Goal: Navigation & Orientation: Find specific page/section

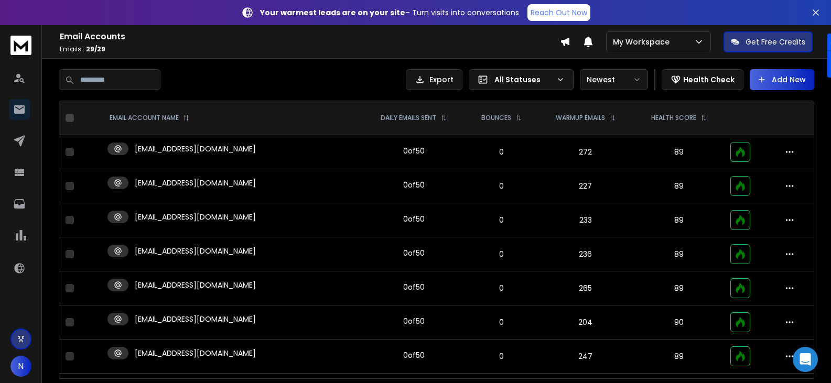
click at [450, 65] on button "Later" at bounding box center [449, 68] width 47 height 26
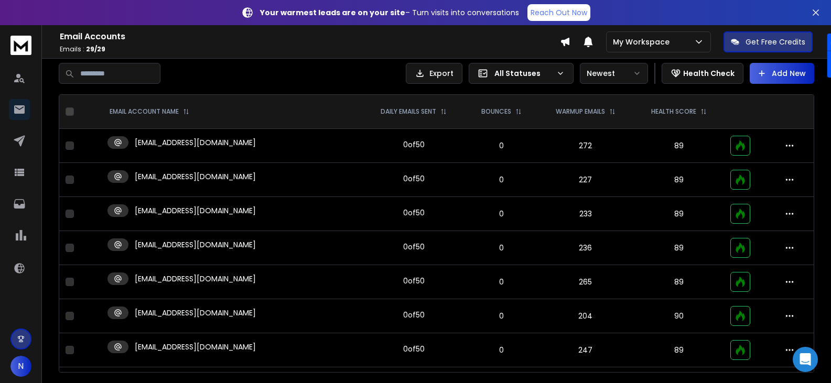
scroll to position [5, 0]
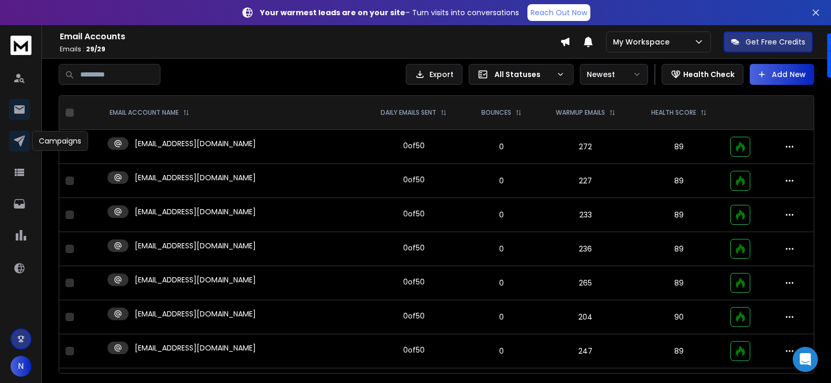
click at [16, 146] on icon at bounding box center [19, 141] width 13 height 13
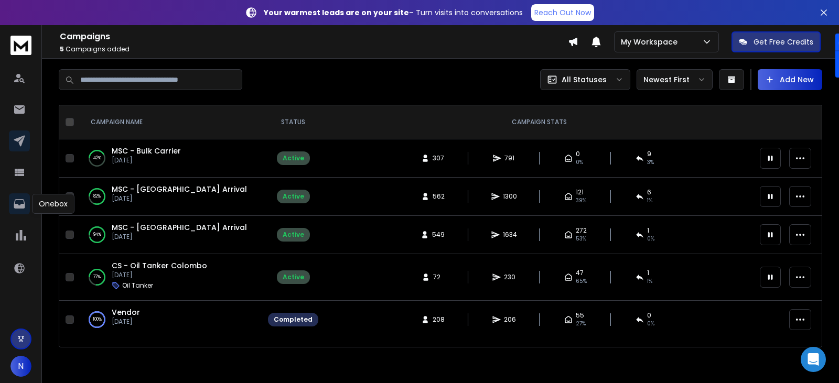
click at [17, 207] on icon at bounding box center [19, 203] width 11 height 9
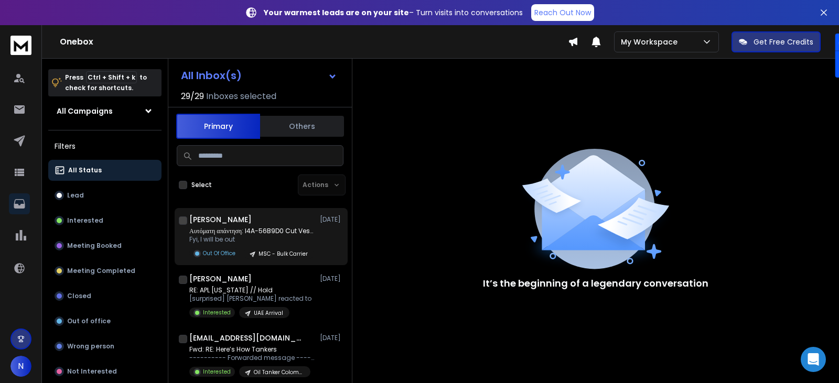
click at [234, 226] on div "[PERSON_NAME] [DATE] Αυτόματη απάντηση: I4A-56B9D0 Cut Vessel Fyi, I will be ou…" at bounding box center [266, 237] width 154 height 45
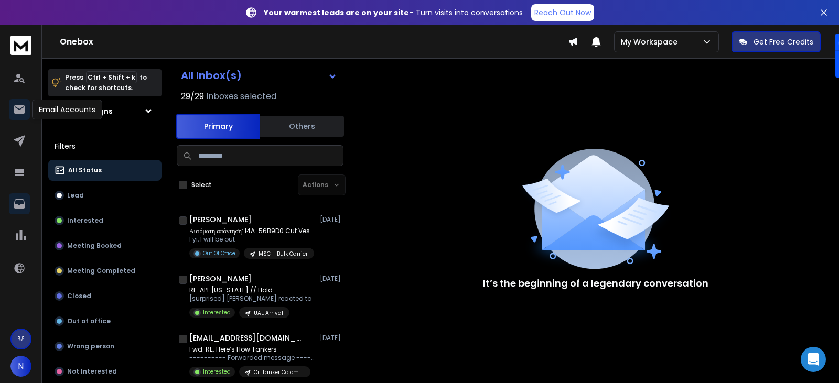
click at [23, 104] on icon at bounding box center [19, 109] width 13 height 13
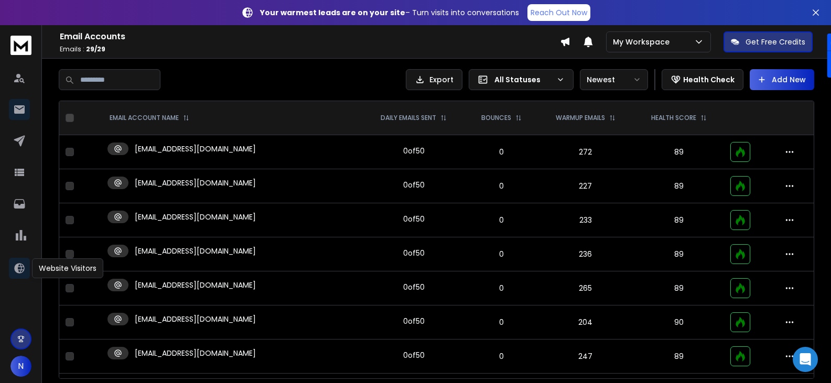
click at [15, 267] on icon at bounding box center [19, 268] width 10 height 10
